Goal: Communication & Community: Answer question/provide support

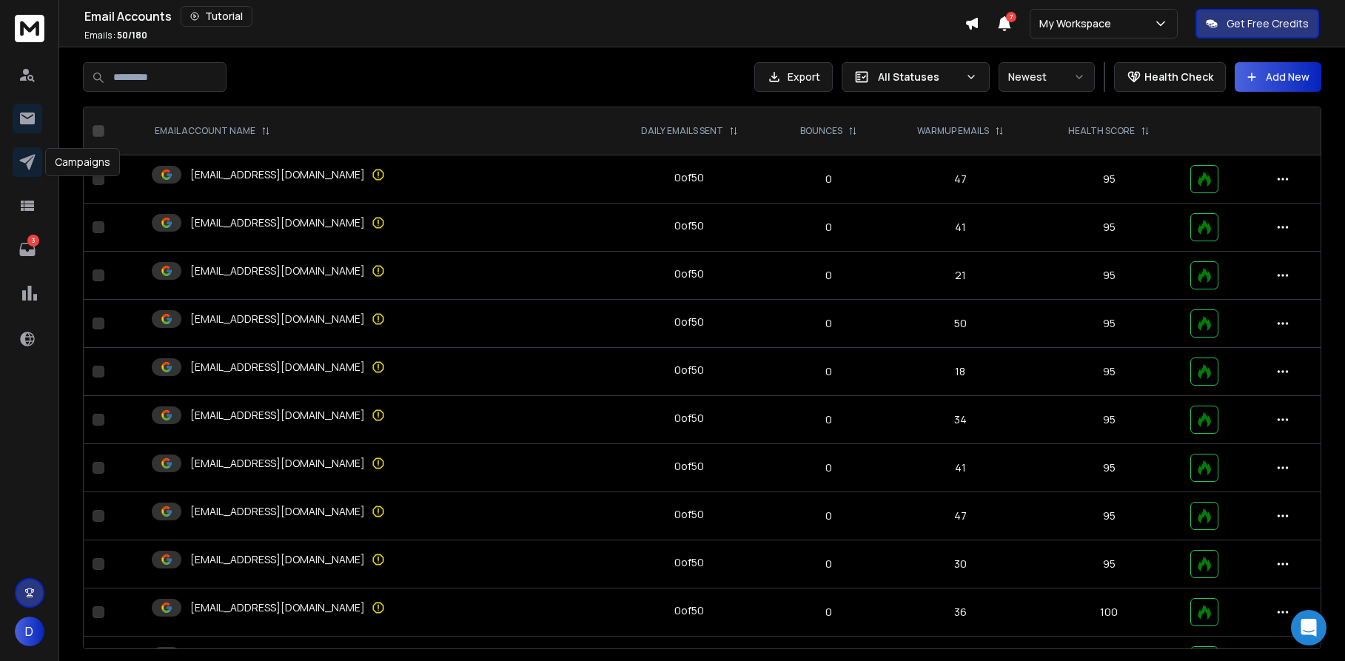
click at [31, 152] on link at bounding box center [28, 162] width 30 height 30
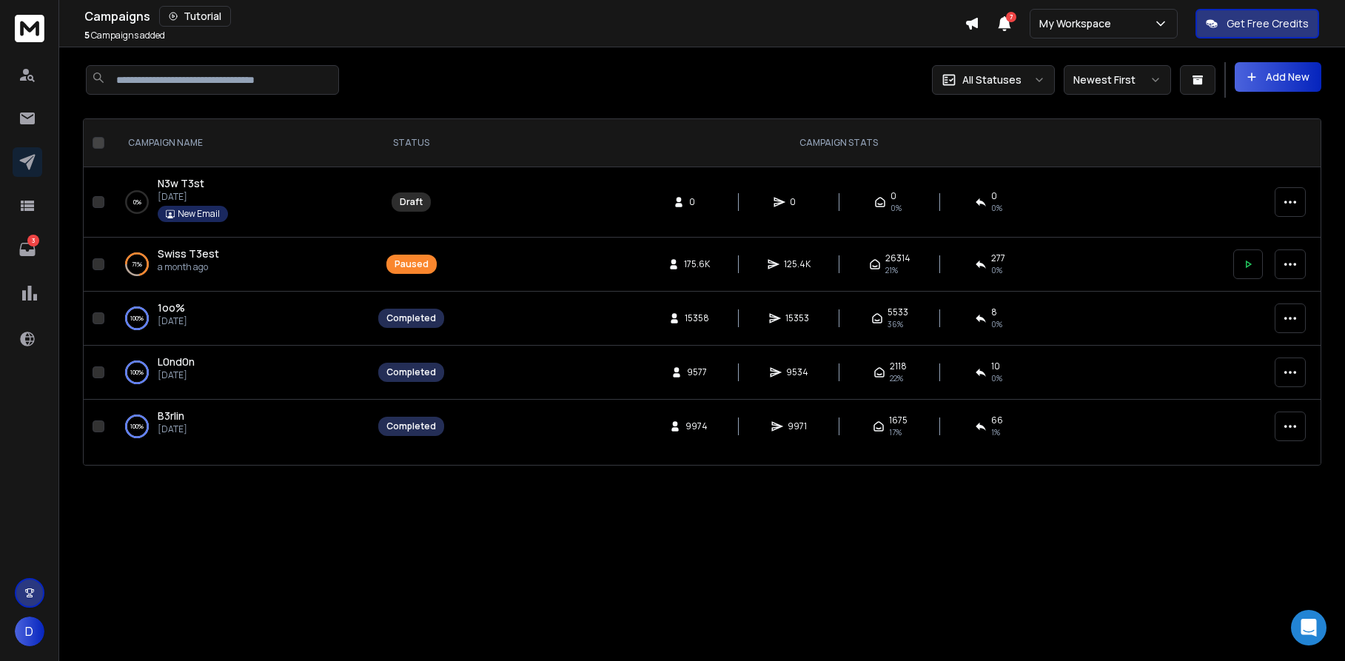
click at [252, 263] on div "71 % Swiss T3est a month ago" at bounding box center [239, 265] width 229 height 36
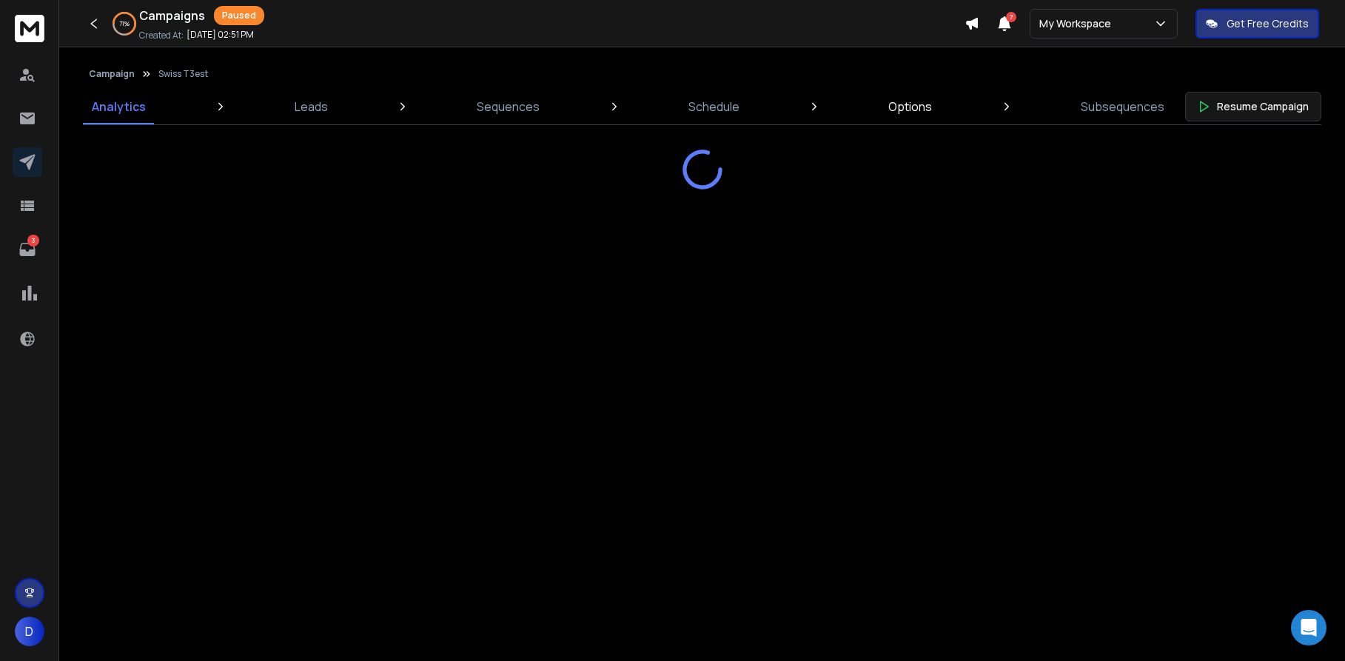
click at [897, 110] on p "Options" at bounding box center [910, 107] width 44 height 18
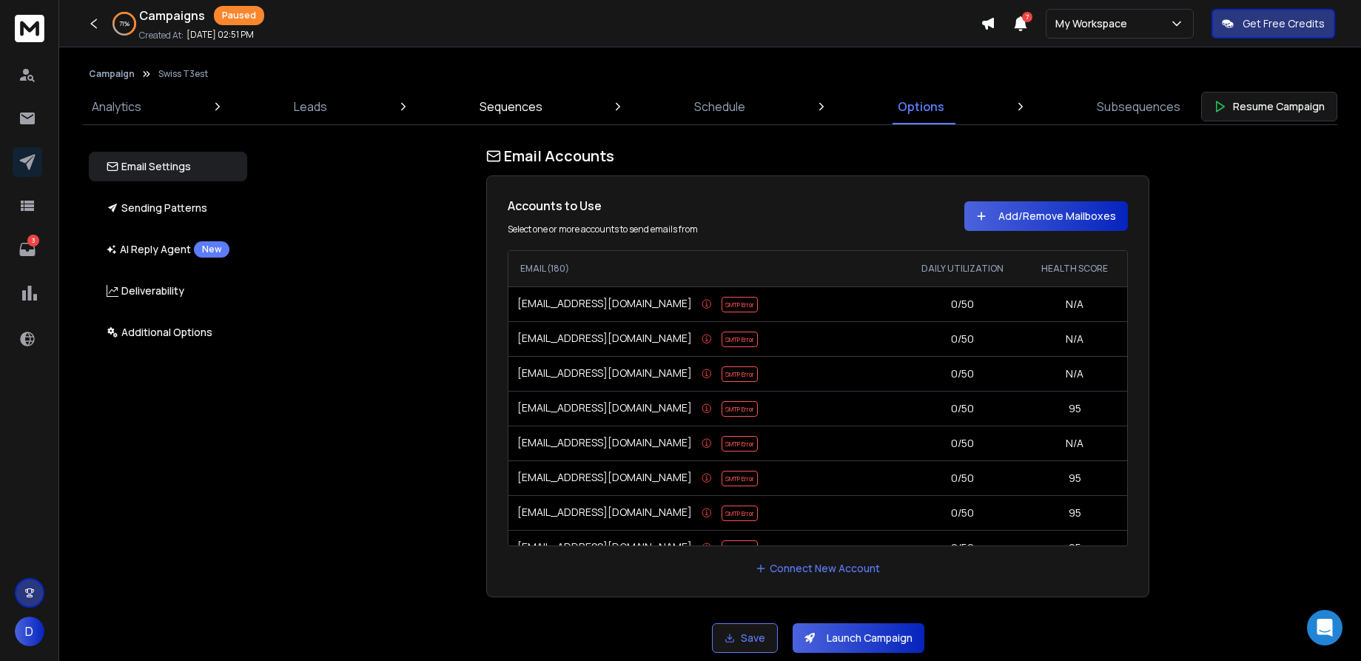
click at [490, 101] on p "Sequences" at bounding box center [511, 107] width 63 height 18
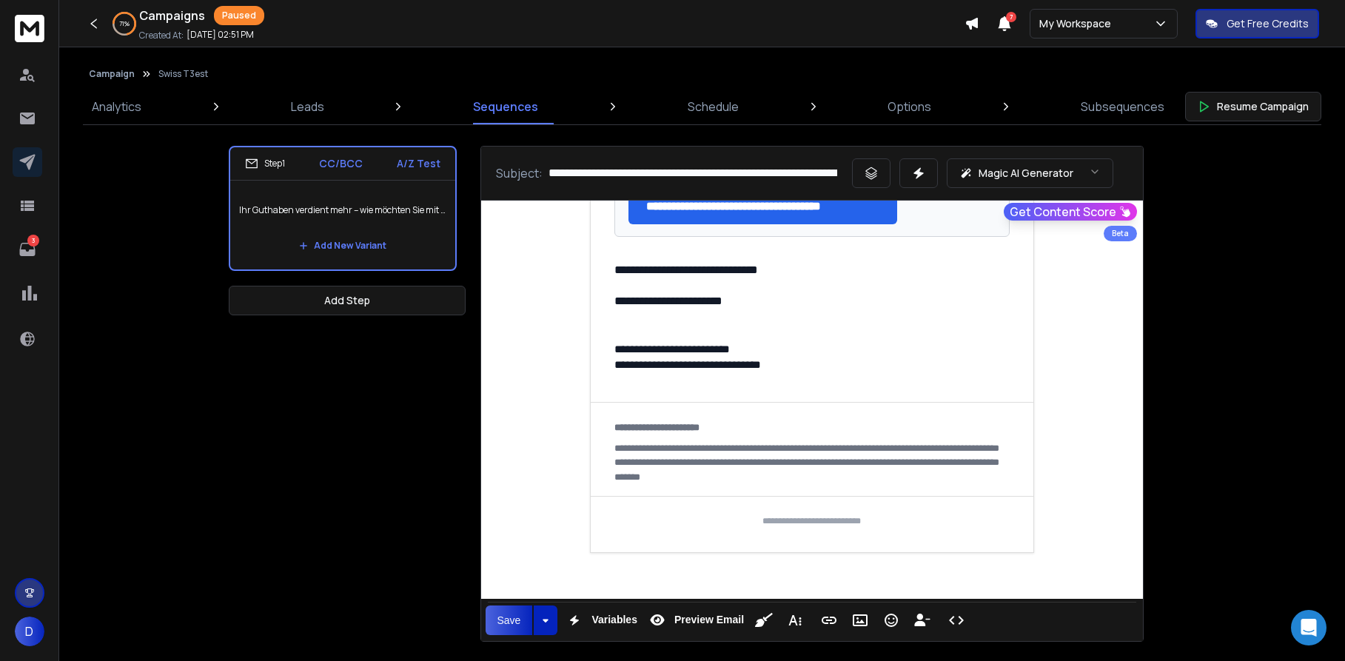
scroll to position [1, 0]
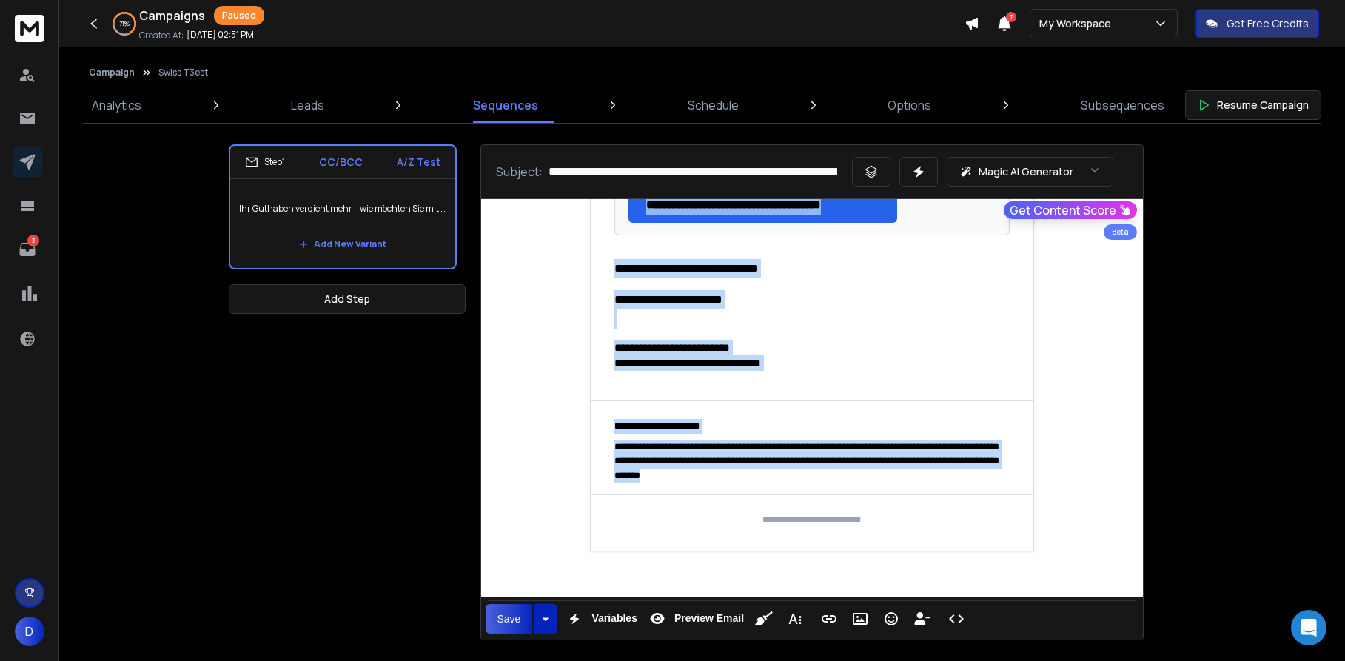
drag, startPoint x: 601, startPoint y: 258, endPoint x: 842, endPoint y: 482, distance: 328.4
click at [842, 482] on tbody "**********" at bounding box center [811, 91] width 443 height 920
copy tbody "**********"
click at [13, 129] on link at bounding box center [28, 119] width 30 height 30
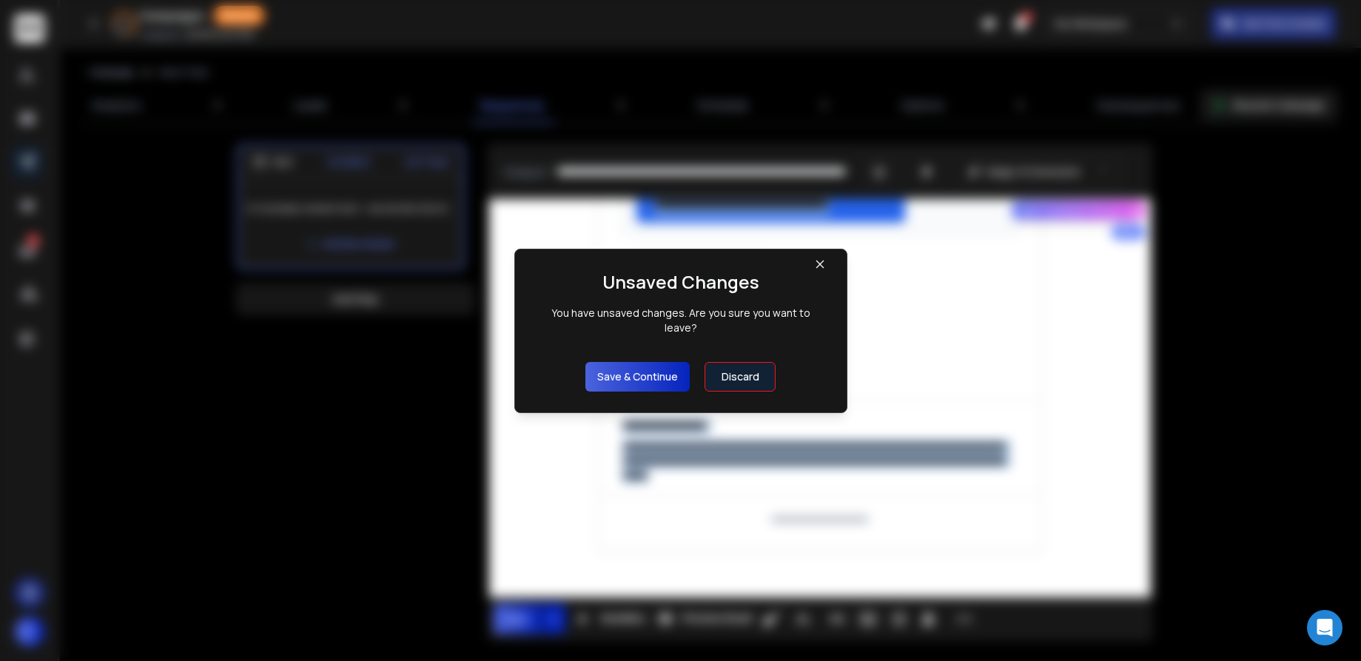
click at [751, 363] on button "Discard" at bounding box center [740, 377] width 71 height 30
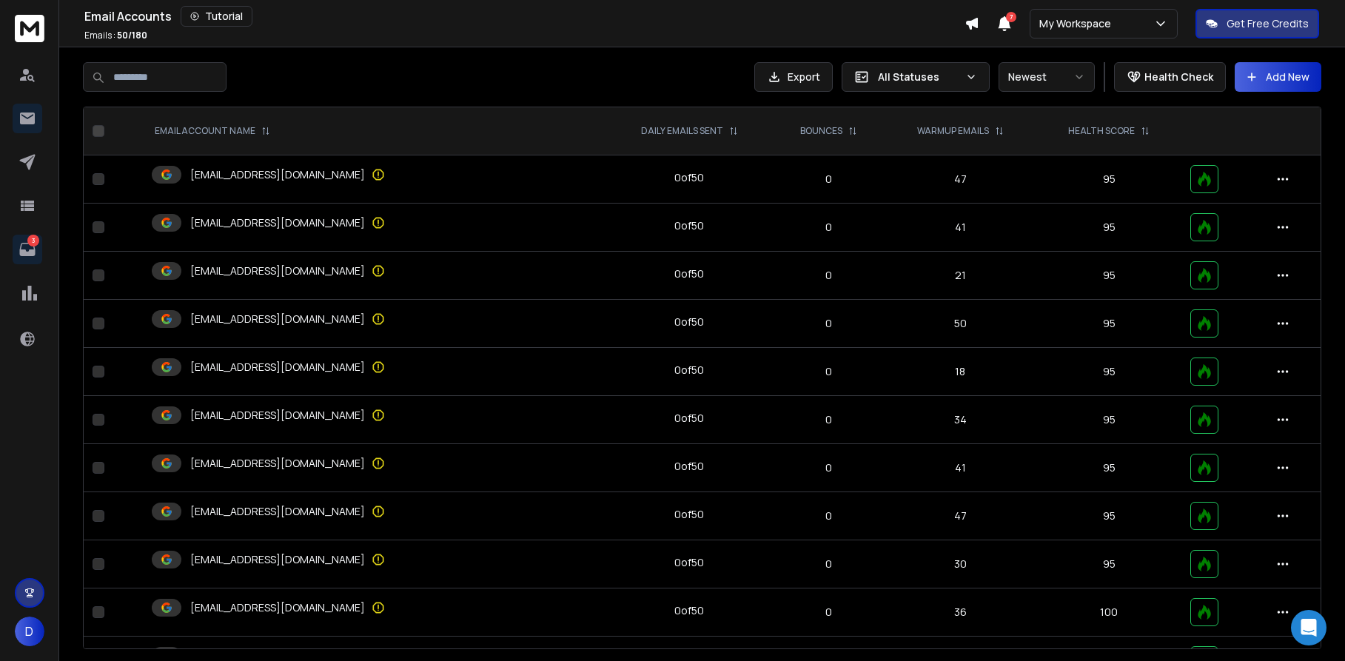
click at [37, 240] on p "3" at bounding box center [33, 241] width 12 height 12
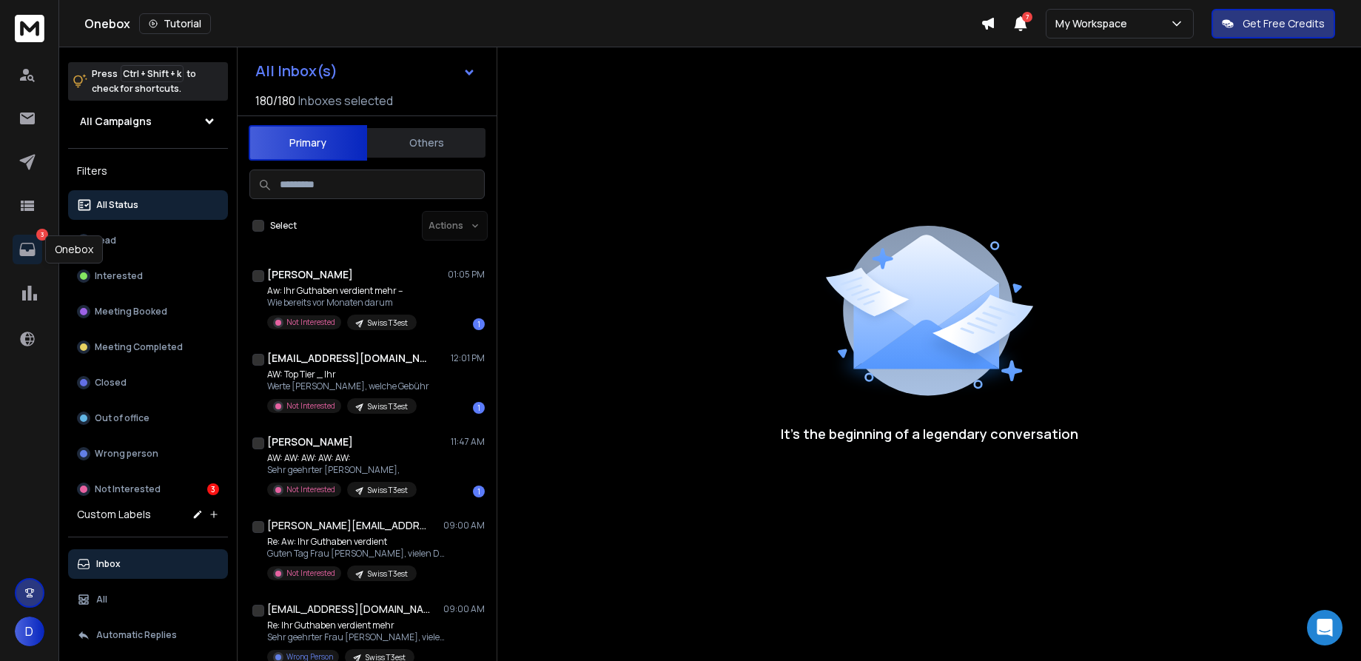
click at [769, 259] on div "It’s the beginning of a legendary conversation" at bounding box center [929, 328] width 864 height 562
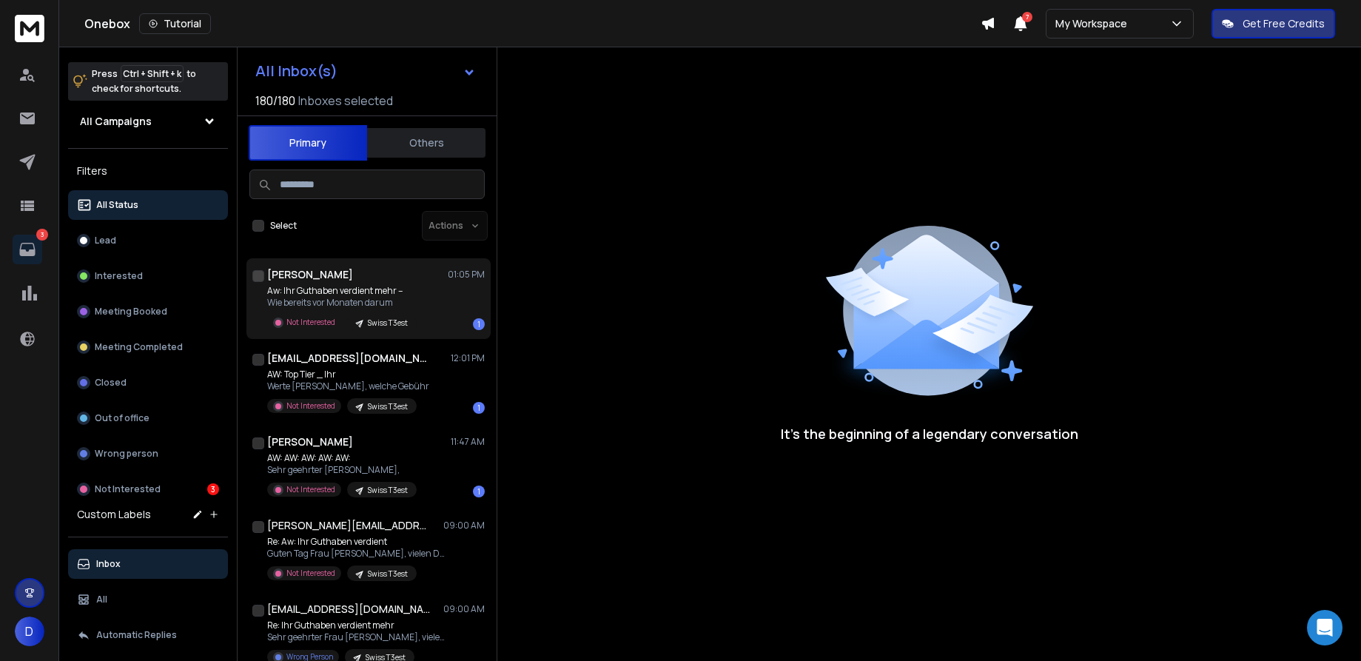
click at [340, 310] on div "Aw: Ihr Guthaben verdient mehr – Wie bereits vor Monaten darum Not Interested S…" at bounding box center [342, 307] width 150 height 45
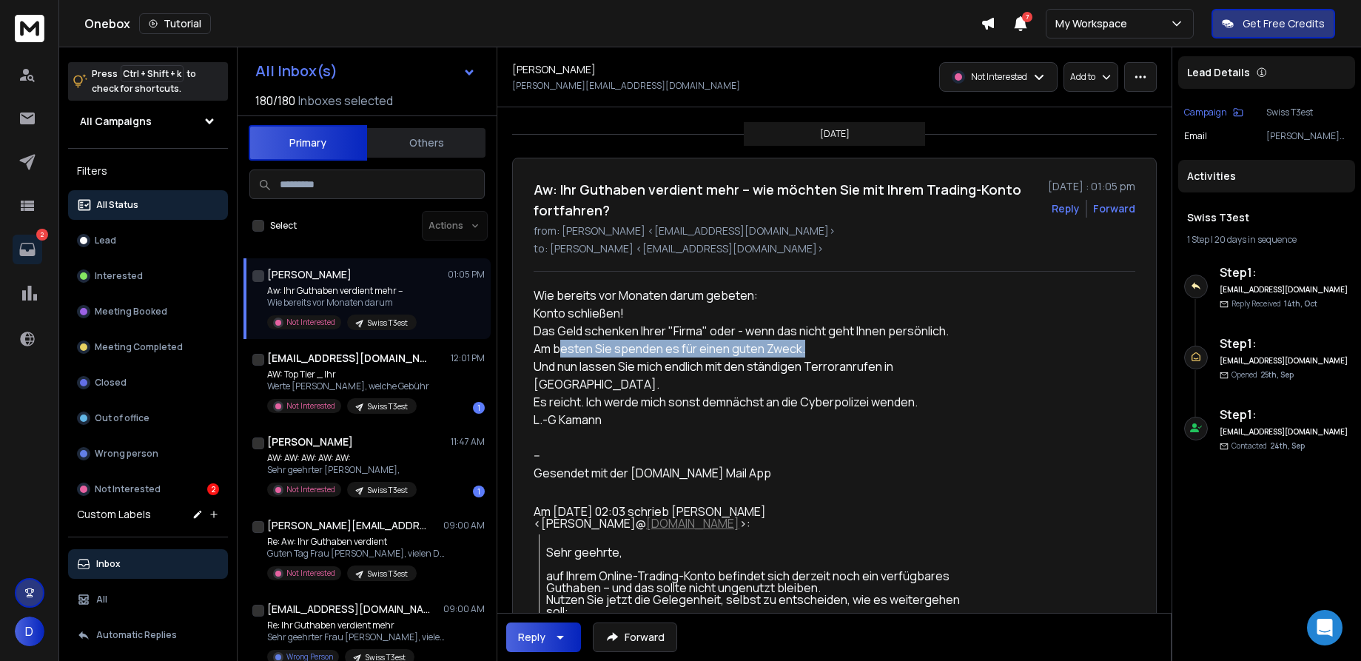
drag, startPoint x: 561, startPoint y: 344, endPoint x: 810, endPoint y: 353, distance: 248.9
click at [810, 353] on div "Wie bereits vor Monaten darum gebeten: Konto schließen! Das Geld schenken Ihrer…" at bounding box center [756, 605] width 444 height 639
click at [540, 622] on div "Reply Forward" at bounding box center [834, 637] width 674 height 48
click at [535, 639] on div "Reply" at bounding box center [531, 637] width 27 height 15
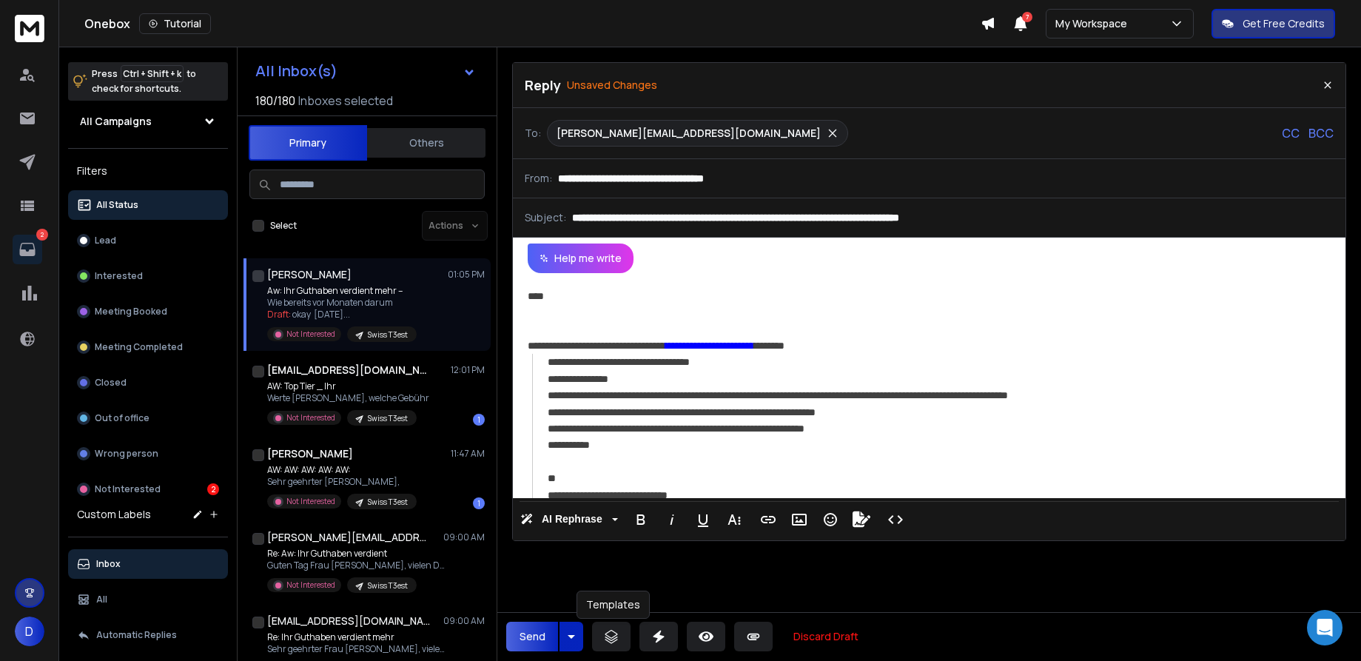
click at [536, 643] on button "Send" at bounding box center [532, 637] width 52 height 30
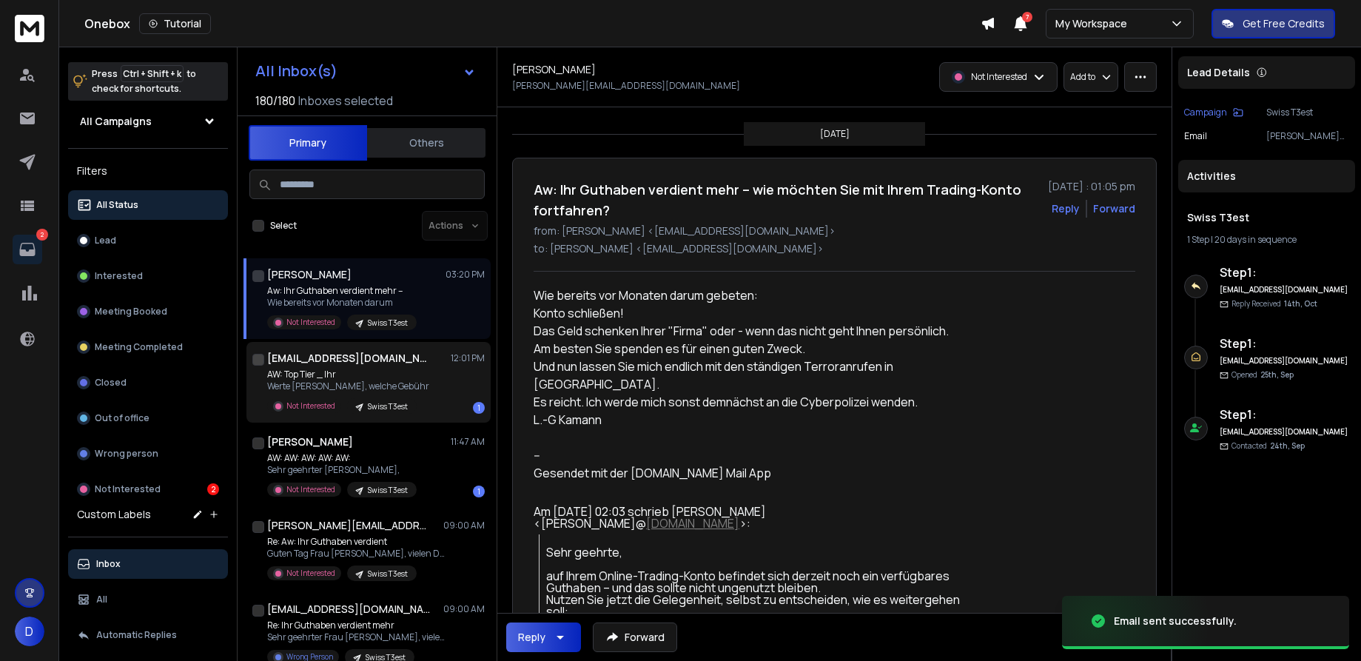
click at [383, 397] on div "AW: Top Tier _ Ihr Werte [PERSON_NAME], welche Gebühr Not Interested Swiss T3est" at bounding box center [348, 391] width 162 height 45
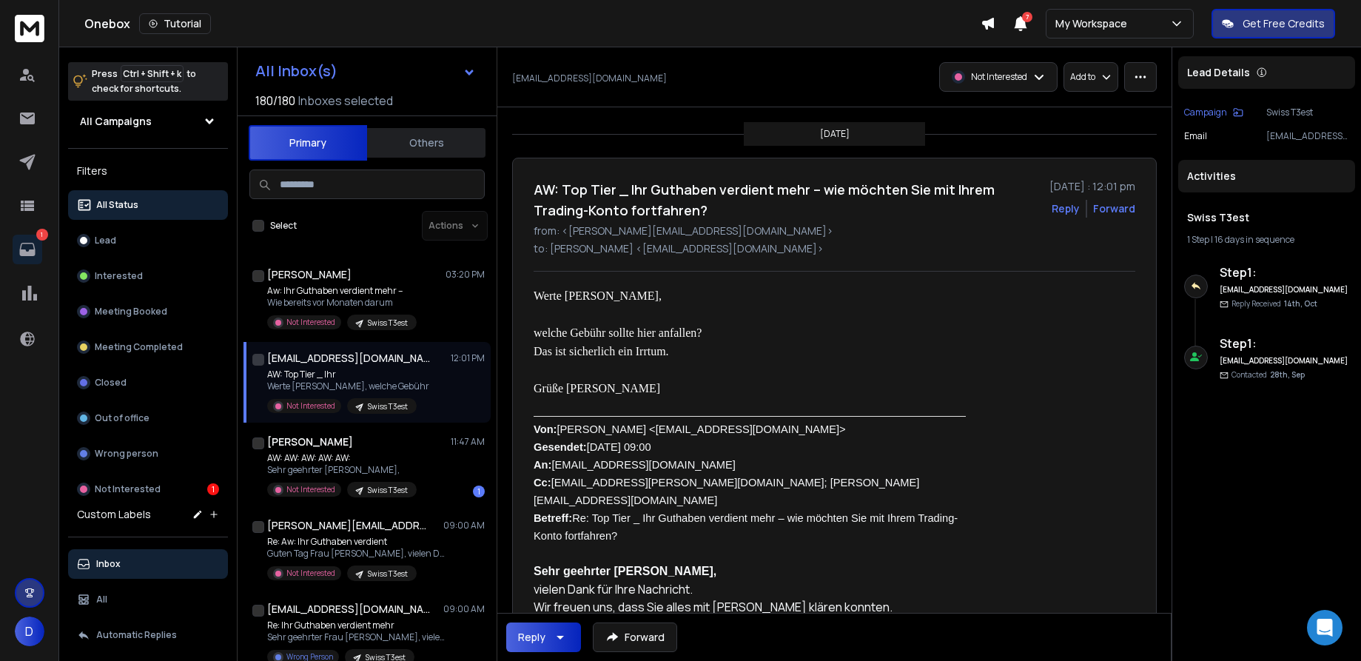
click at [1252, 150] on div "Campaign Swiss T3est Email [EMAIL_ADDRESS][DOMAIN_NAME]" at bounding box center [1267, 124] width 177 height 71
click at [1272, 139] on p "[EMAIL_ADDRESS][DOMAIN_NAME]" at bounding box center [1308, 136] width 83 height 12
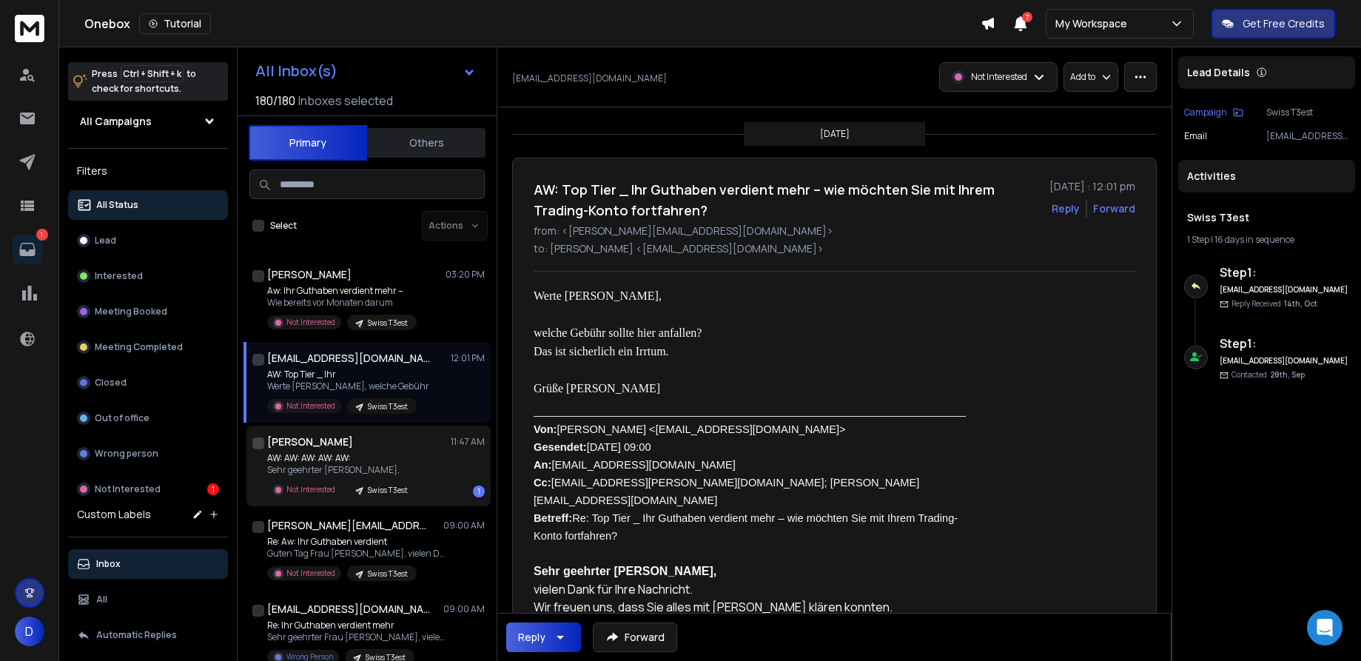
click at [444, 471] on div "AW: AW: AW: AW: AW: Sehr geehrter [PERSON_NAME], Not Interested Swiss T3est 1" at bounding box center [376, 474] width 218 height 45
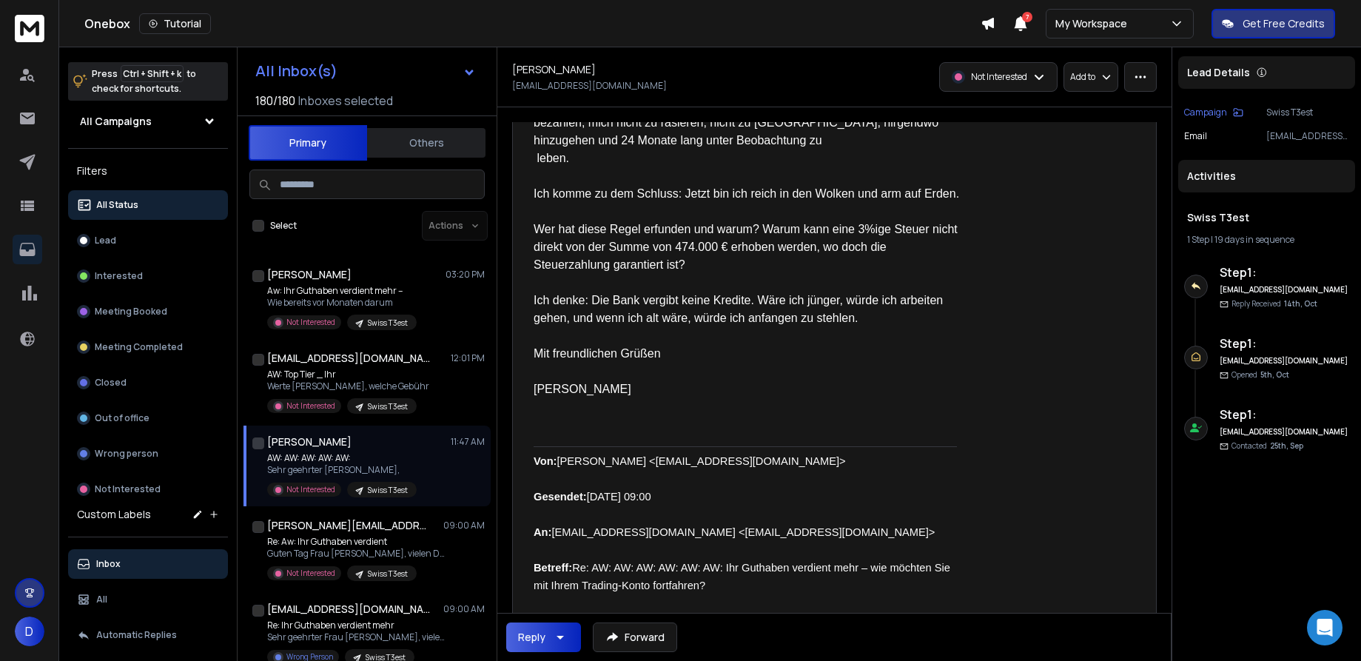
scroll to position [500, 0]
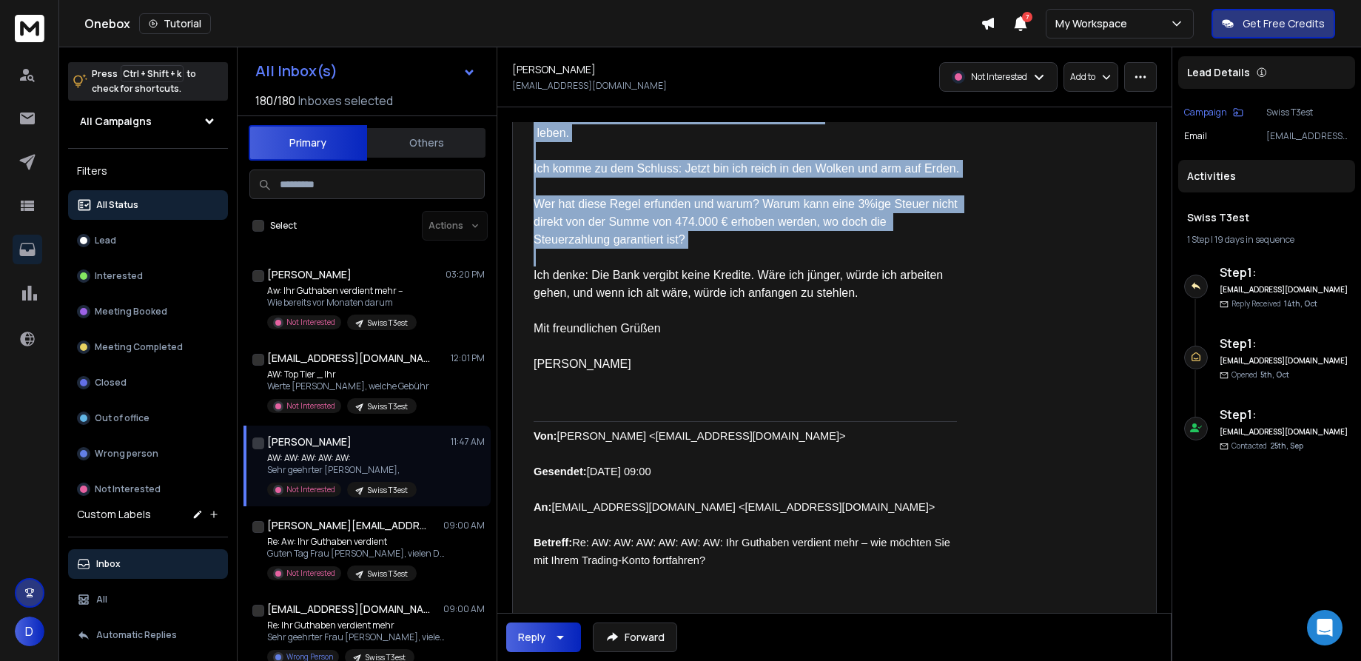
drag, startPoint x: 532, startPoint y: 404, endPoint x: 705, endPoint y: 409, distance: 173.3
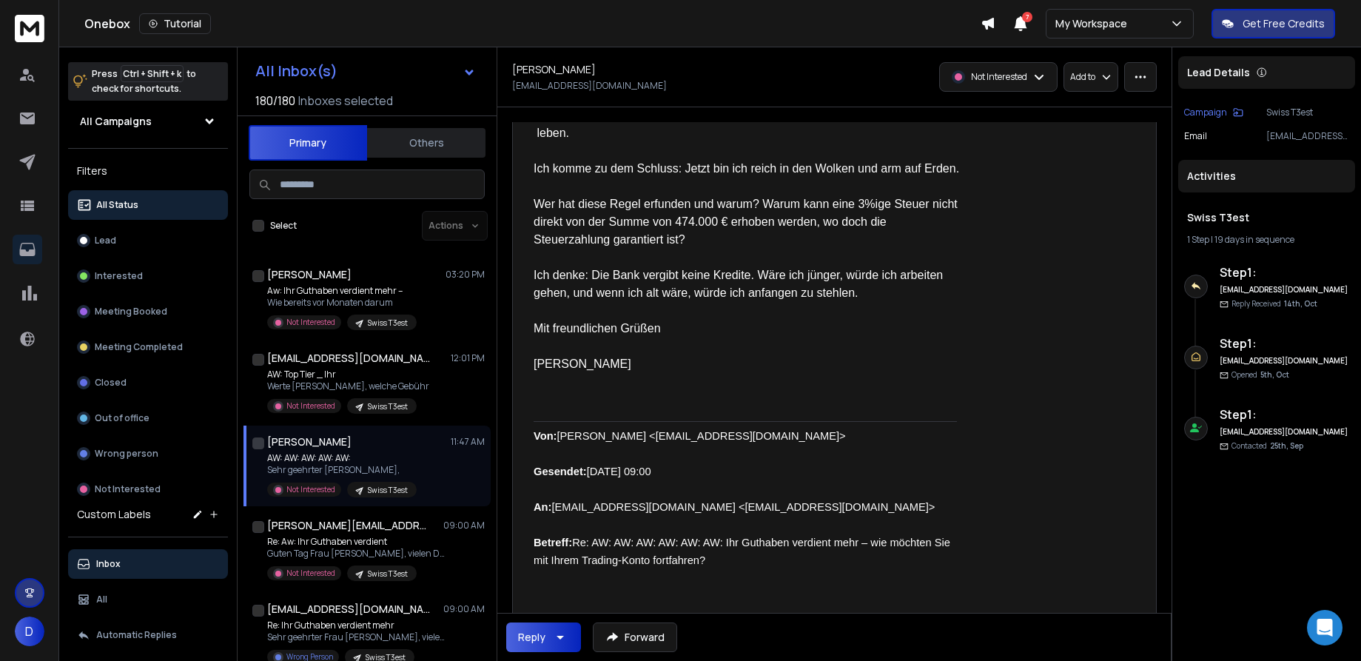
click at [594, 373] on div "[PERSON_NAME]" at bounding box center [750, 364] width 432 height 18
click at [524, 626] on button "Reply" at bounding box center [543, 638] width 75 height 30
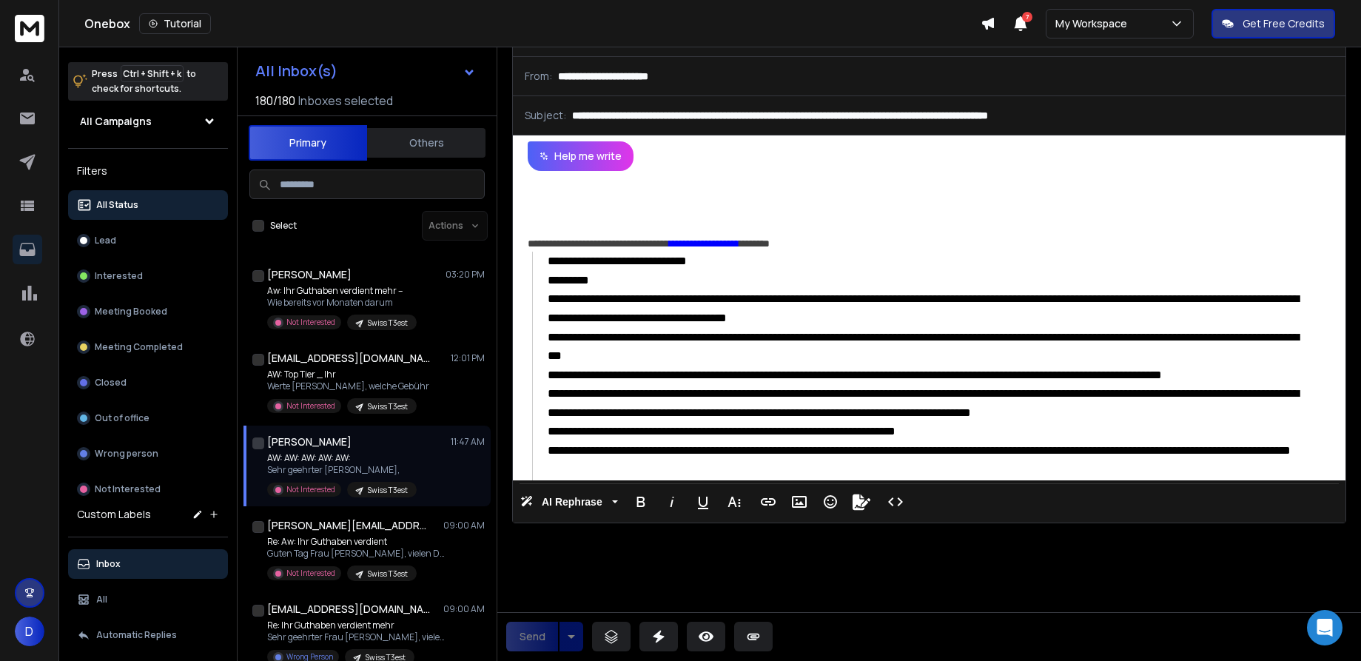
scroll to position [0, 0]
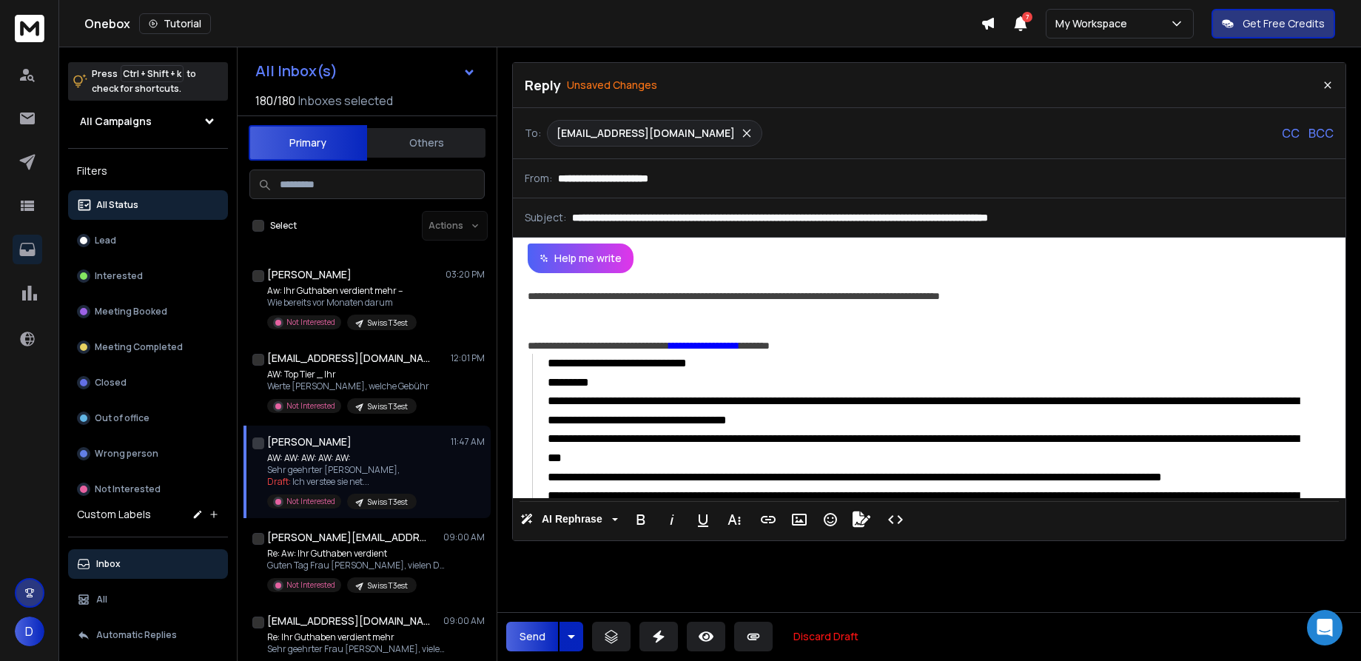
click at [525, 629] on button "Send" at bounding box center [532, 637] width 52 height 30
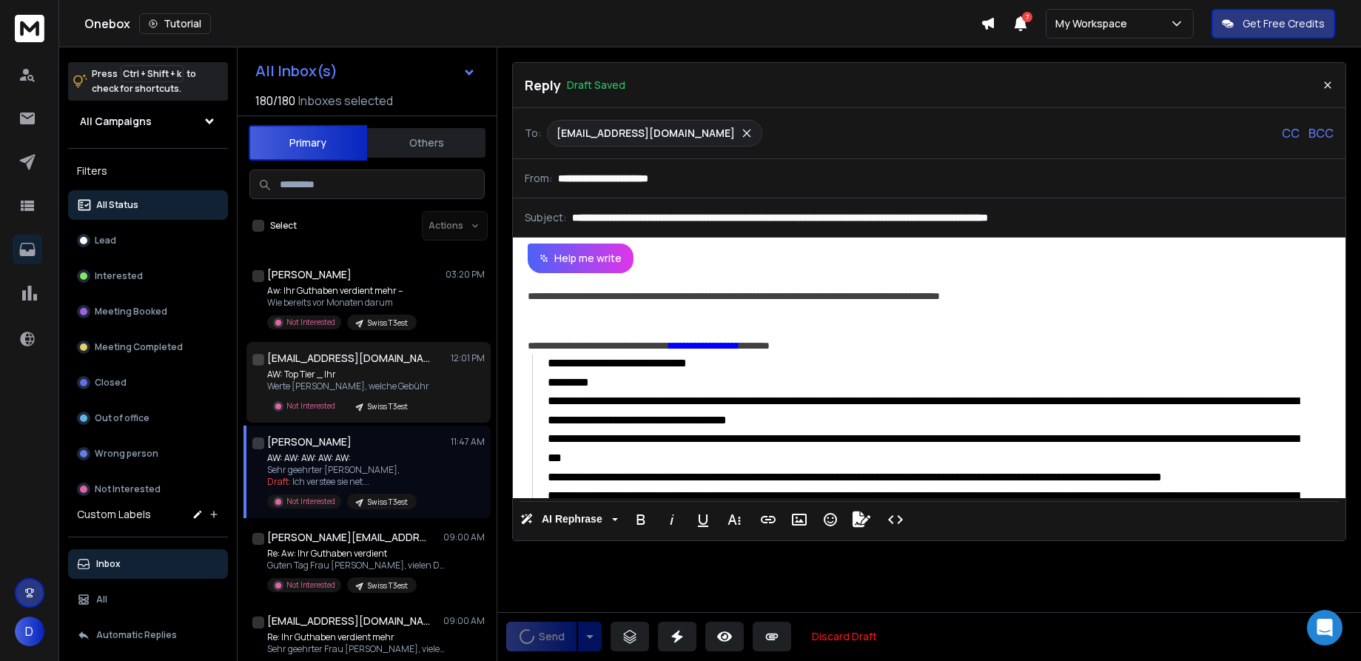
click at [400, 358] on div "[EMAIL_ADDRESS][DOMAIN_NAME] 12:01 PM" at bounding box center [376, 358] width 218 height 15
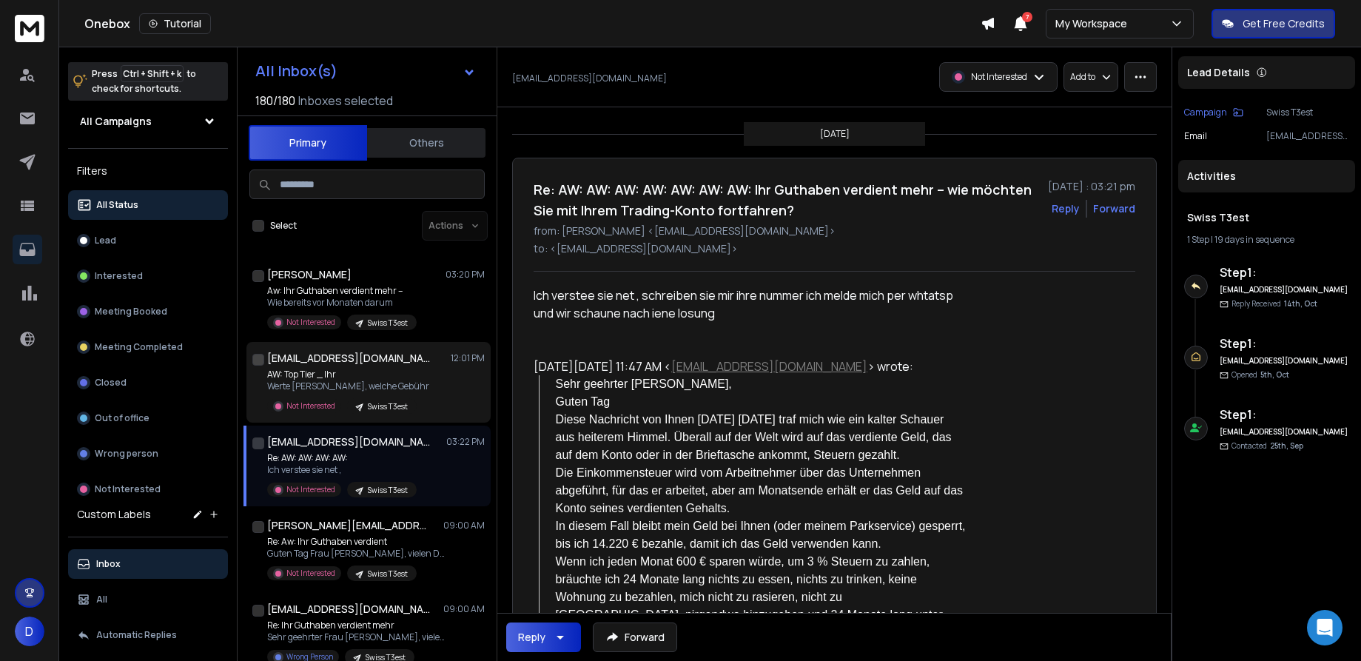
click at [363, 383] on p "Werte [PERSON_NAME], welche Gebühr" at bounding box center [348, 387] width 162 height 12
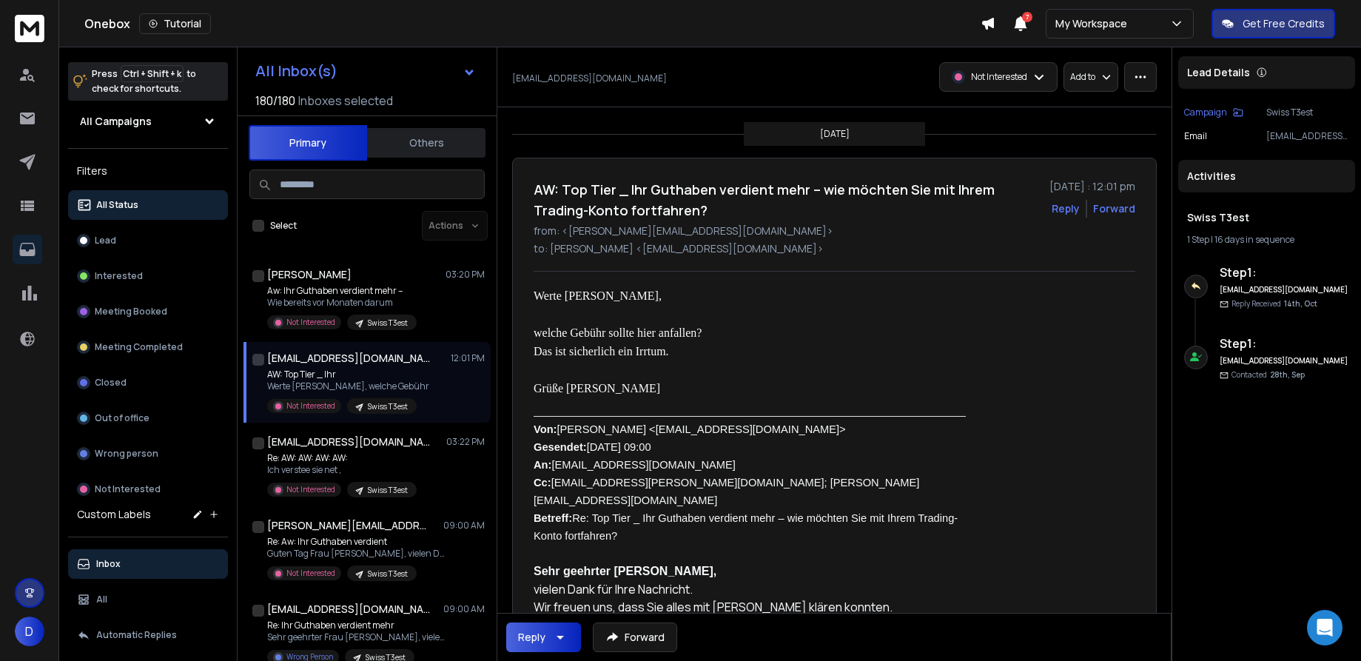
click at [532, 630] on div "Reply" at bounding box center [531, 637] width 27 height 15
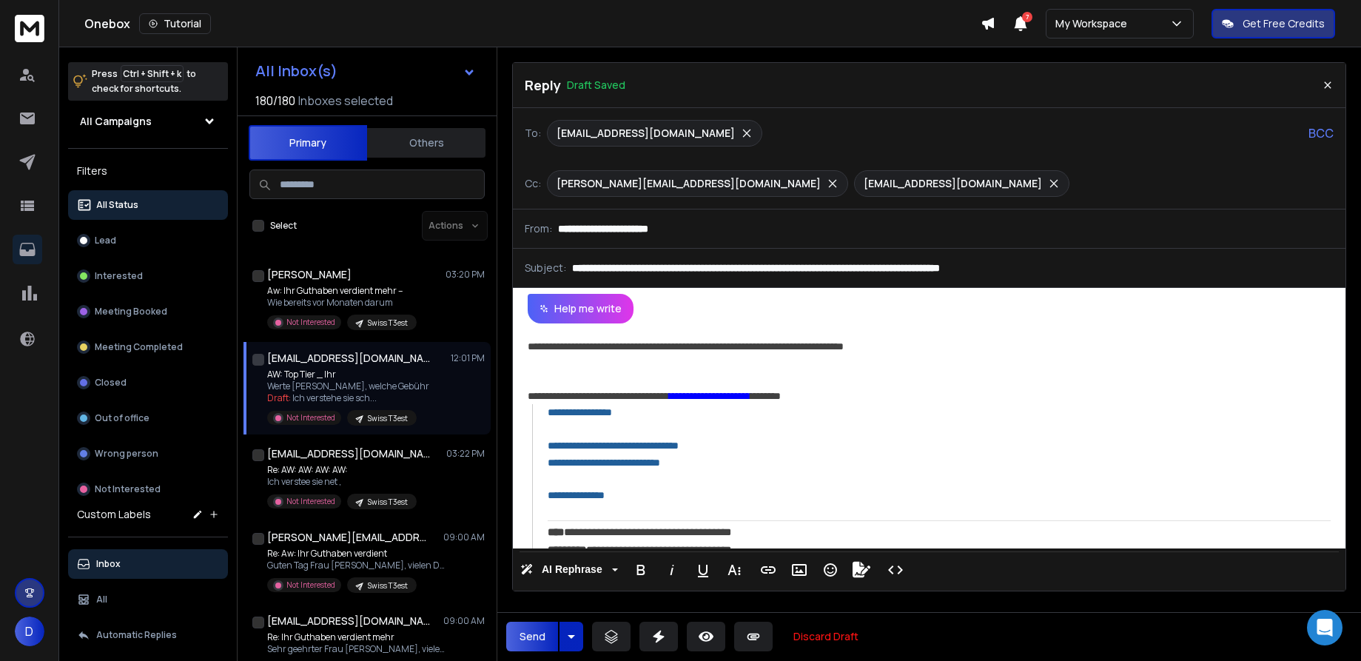
click at [539, 634] on button "Send" at bounding box center [532, 637] width 52 height 30
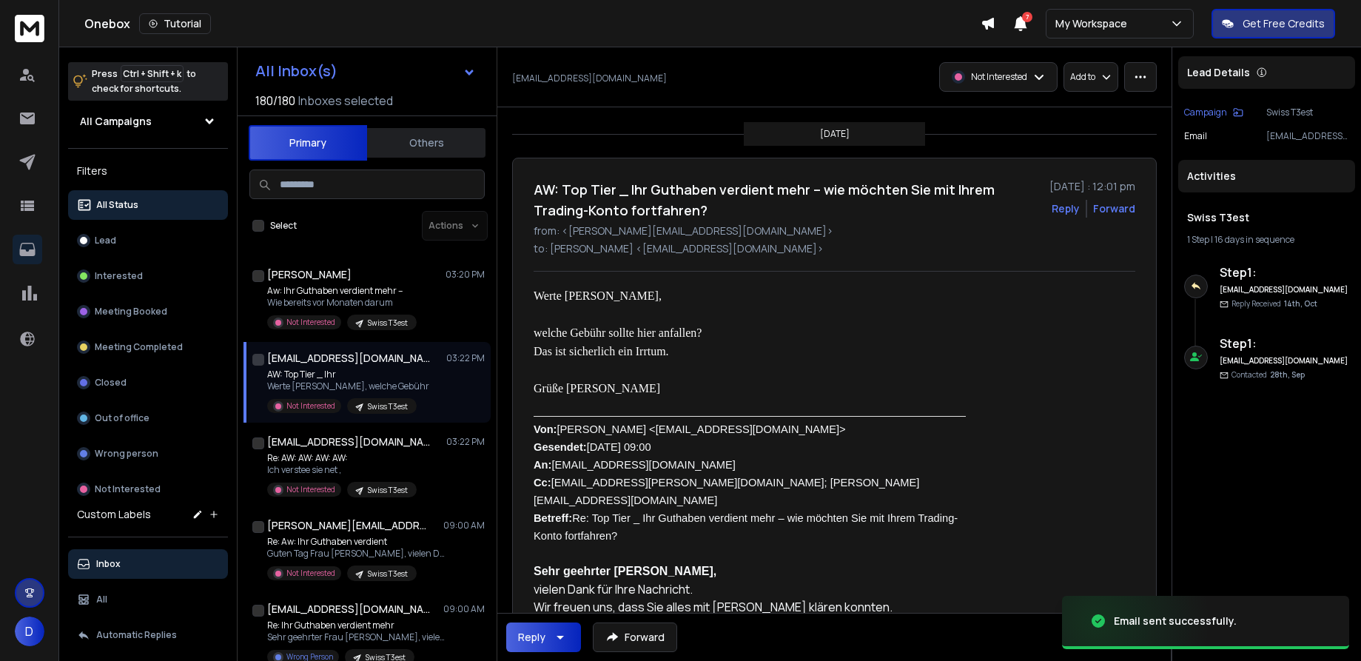
click at [440, 148] on button "Others" at bounding box center [426, 143] width 118 height 33
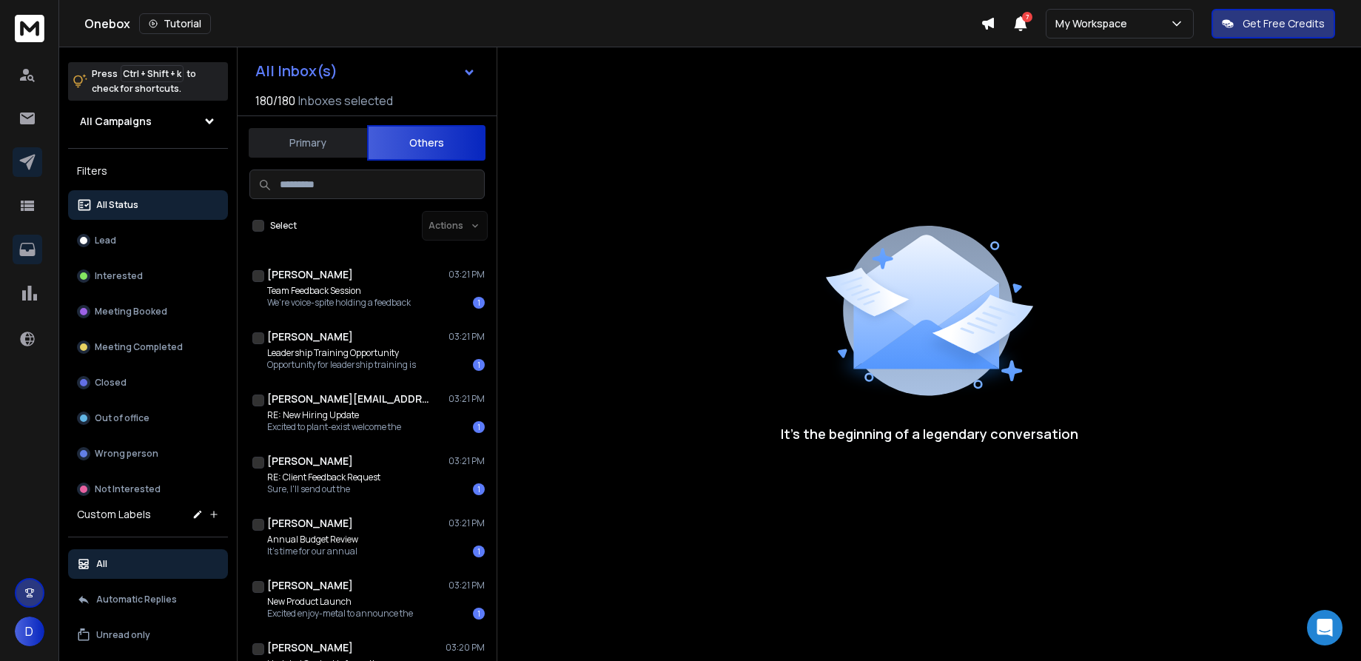
click at [40, 154] on body "ReferralStack Unlock AI-powered affiliate growth Lifetime Deals available! Clai…" at bounding box center [680, 330] width 1361 height 661
click at [31, 155] on icon at bounding box center [28, 162] width 18 height 18
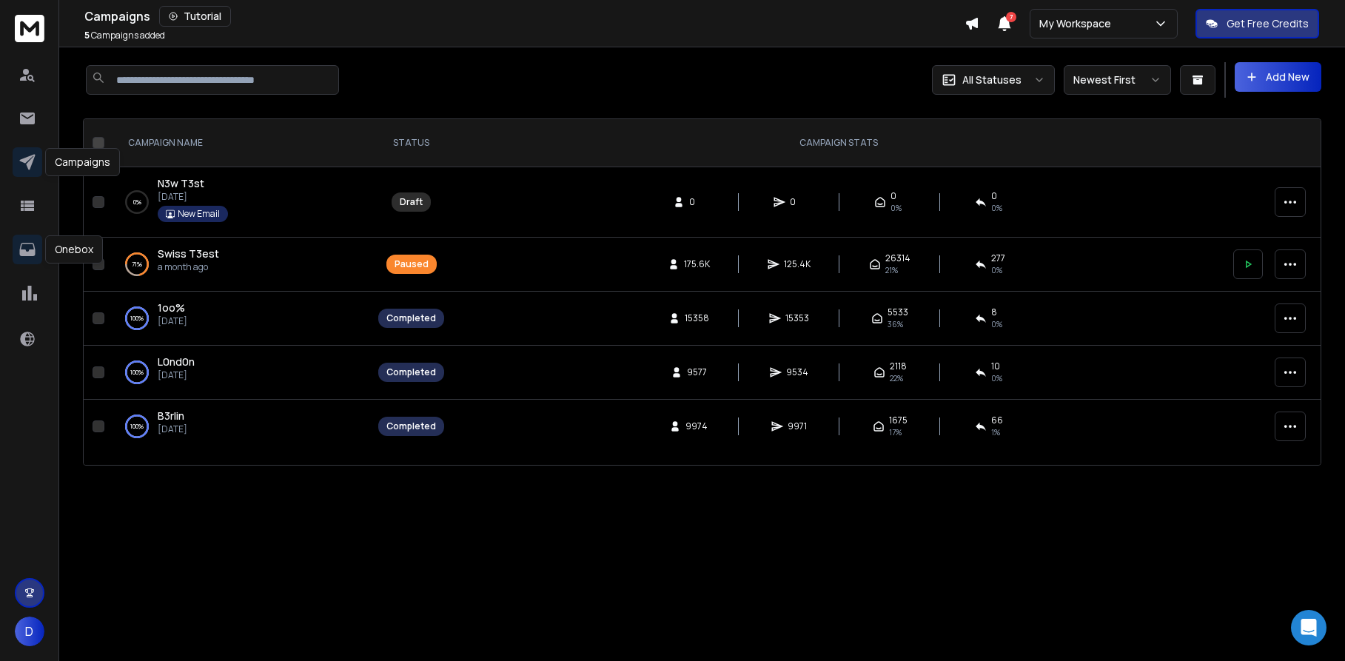
click at [30, 247] on icon at bounding box center [28, 250] width 18 height 18
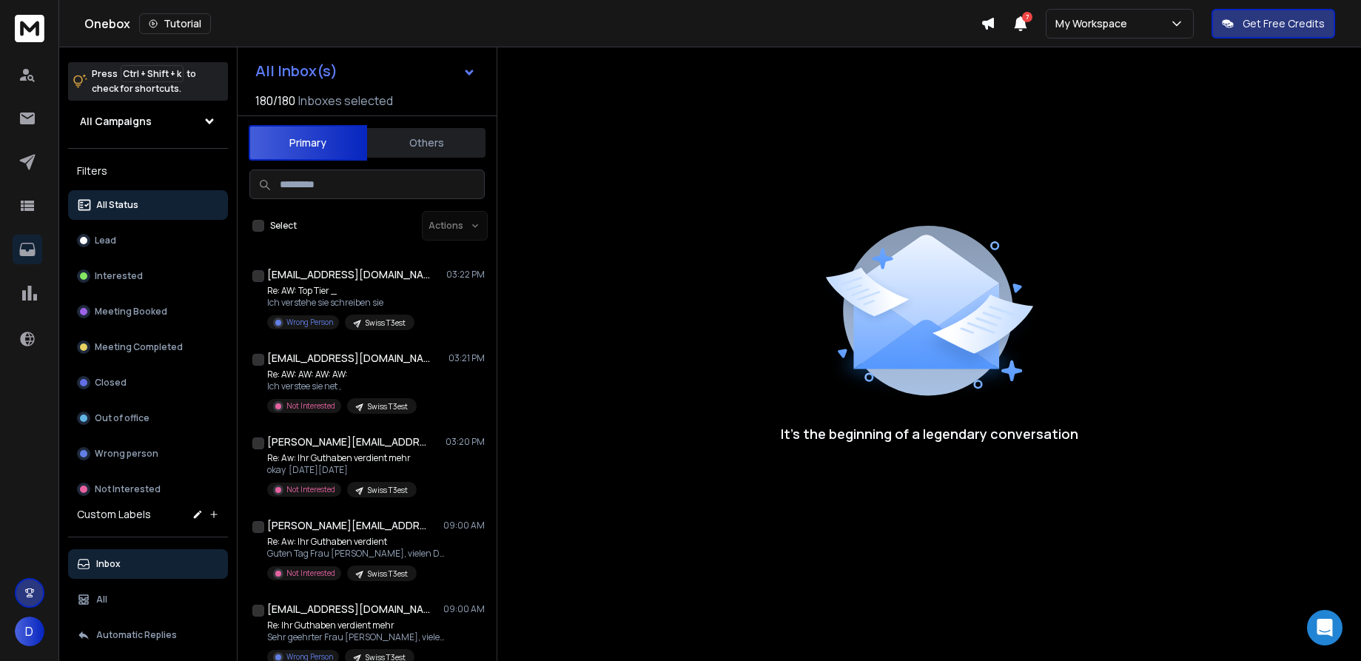
click at [374, 161] on div "Primary Others Select Actions [PERSON_NAME][EMAIL_ADDRESS][DOMAIN_NAME] 03:22 P…" at bounding box center [367, 436] width 259 height 617
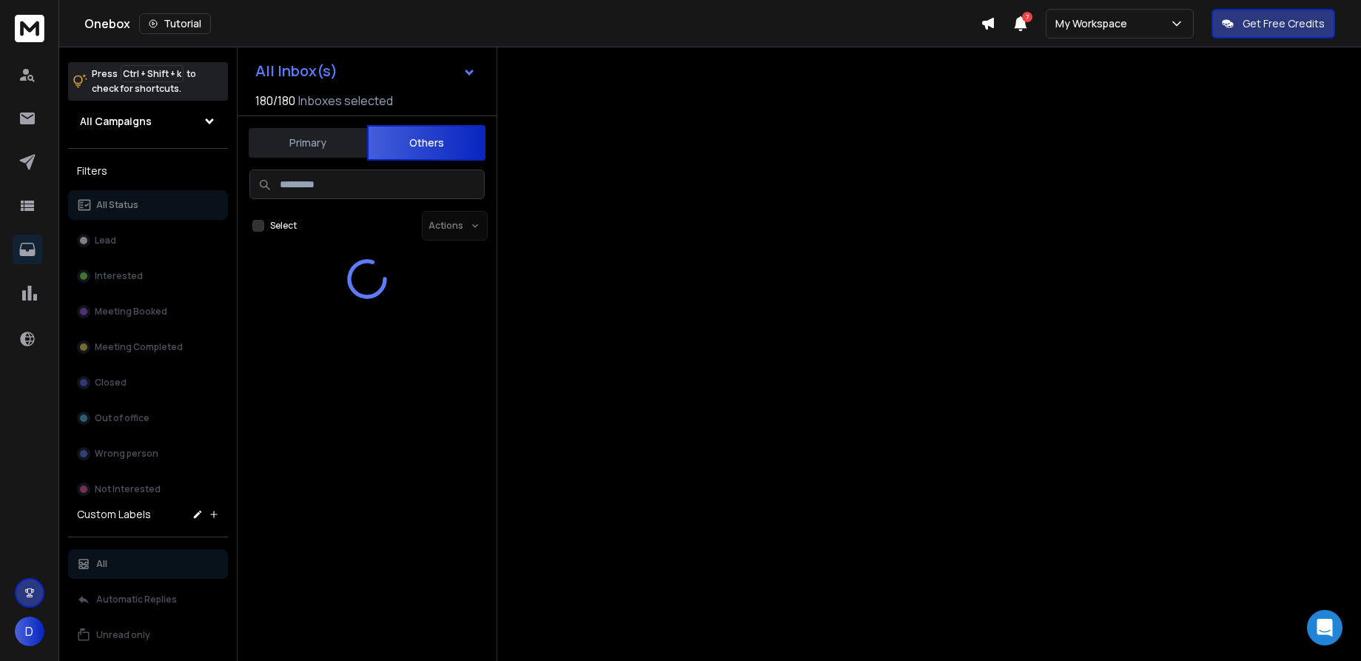
click at [377, 157] on button "Others" at bounding box center [426, 143] width 118 height 36
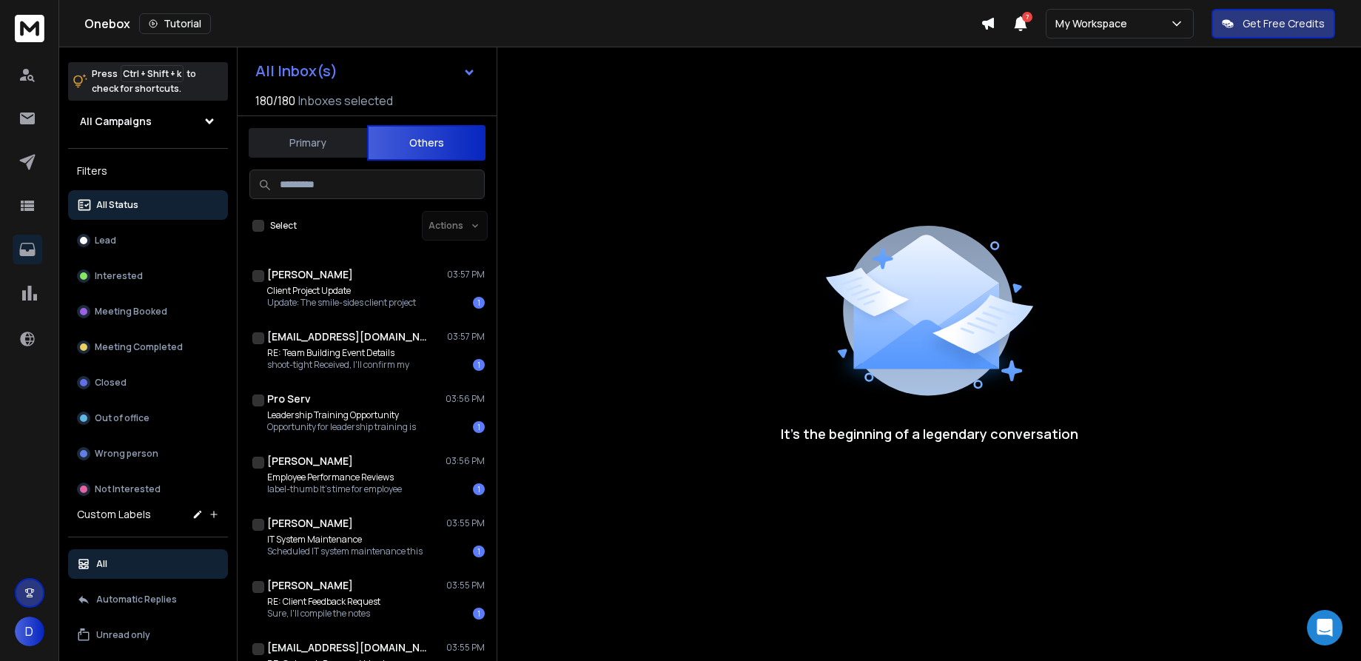
click at [304, 146] on button "Primary" at bounding box center [308, 143] width 118 height 33
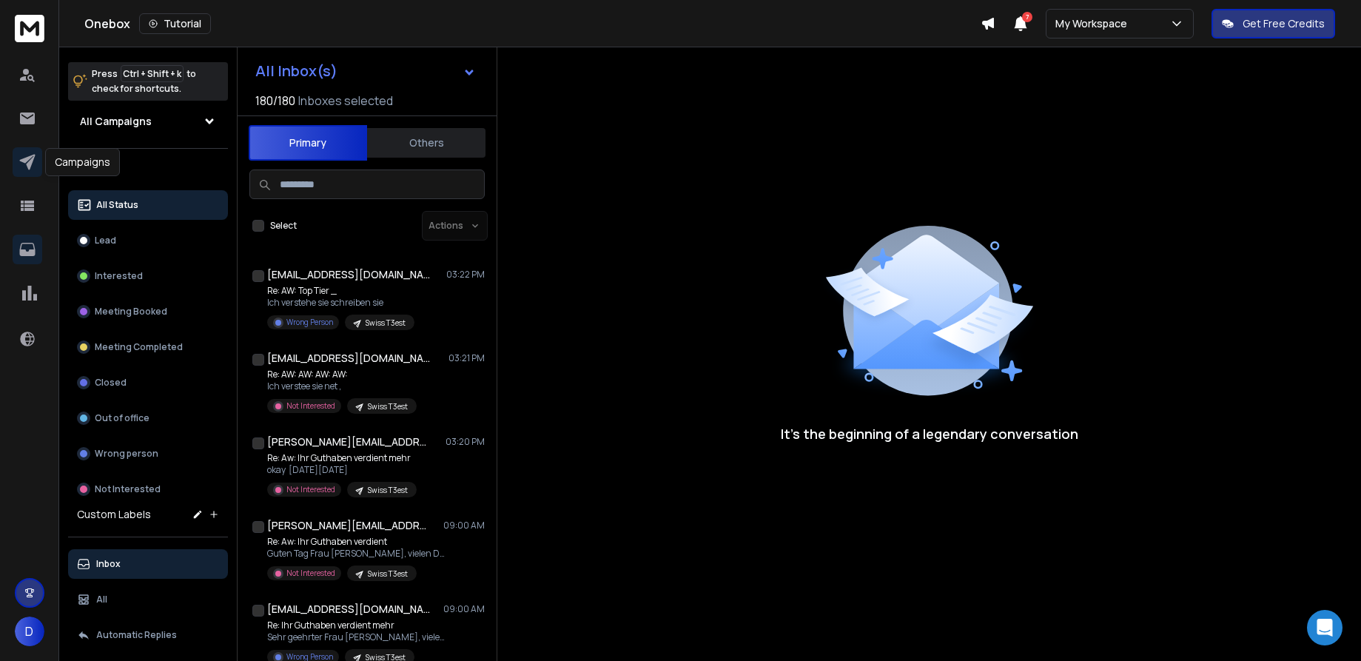
click at [30, 161] on icon at bounding box center [27, 163] width 16 height 16
